Goal: Navigation & Orientation: Find specific page/section

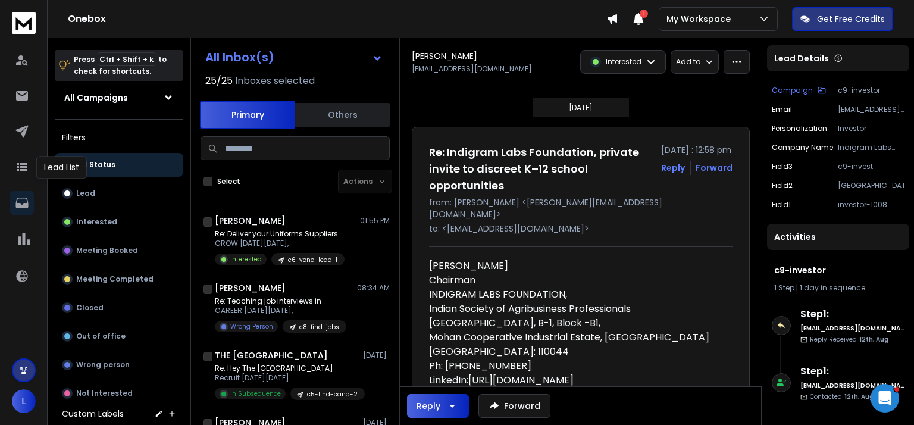
scroll to position [210, 0]
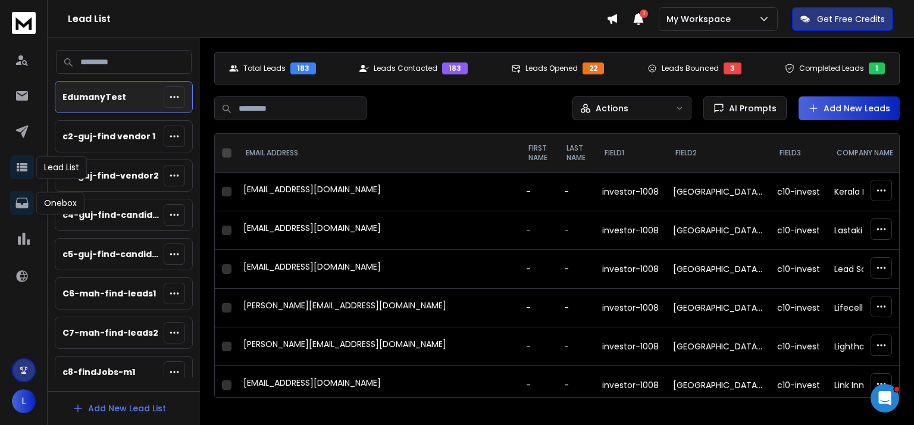
click at [23, 207] on icon at bounding box center [21, 203] width 13 height 11
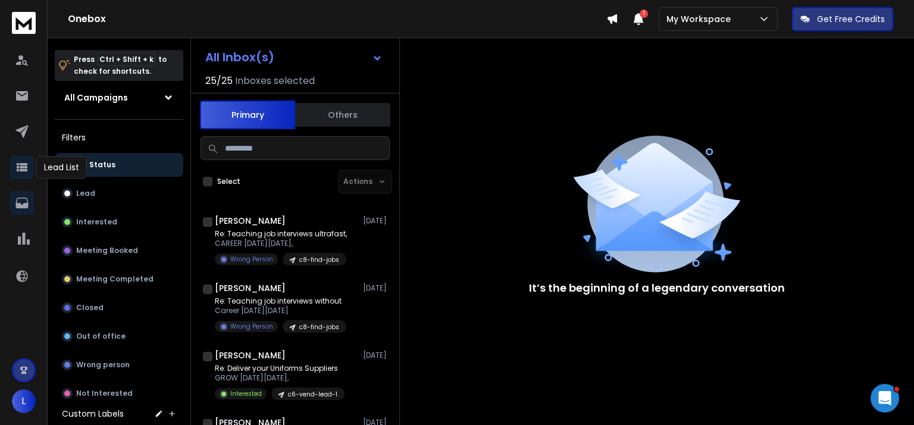
click at [18, 167] on icon at bounding box center [22, 167] width 11 height 8
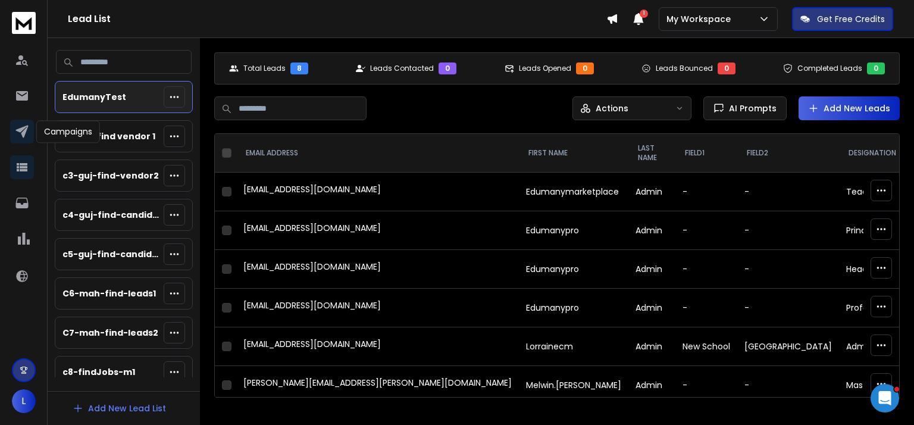
click at [18, 129] on icon at bounding box center [21, 131] width 13 height 13
